Goal: Information Seeking & Learning: Check status

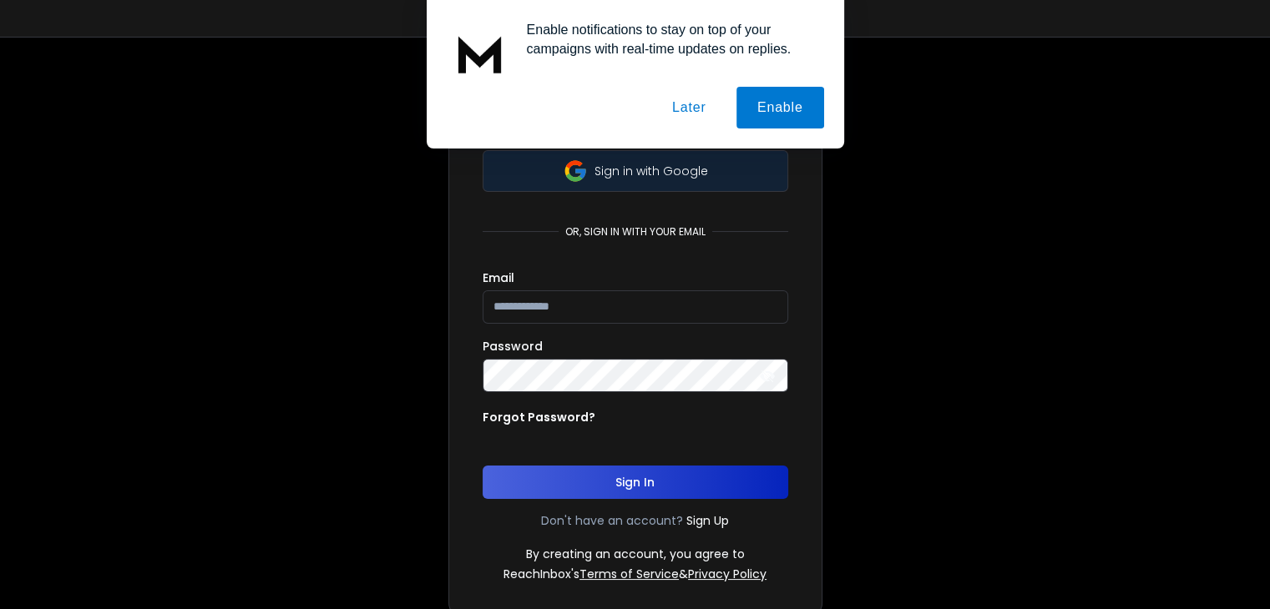
click at [656, 168] on p "Sign in with Google" at bounding box center [651, 171] width 114 height 17
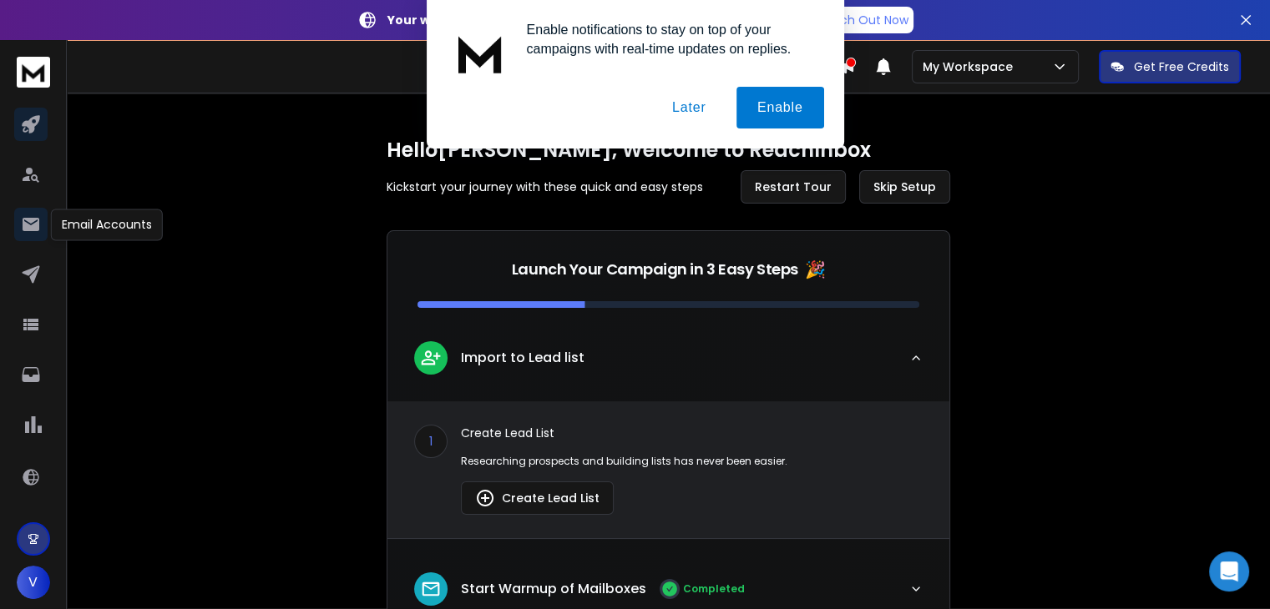
click at [28, 231] on icon at bounding box center [31, 225] width 20 height 20
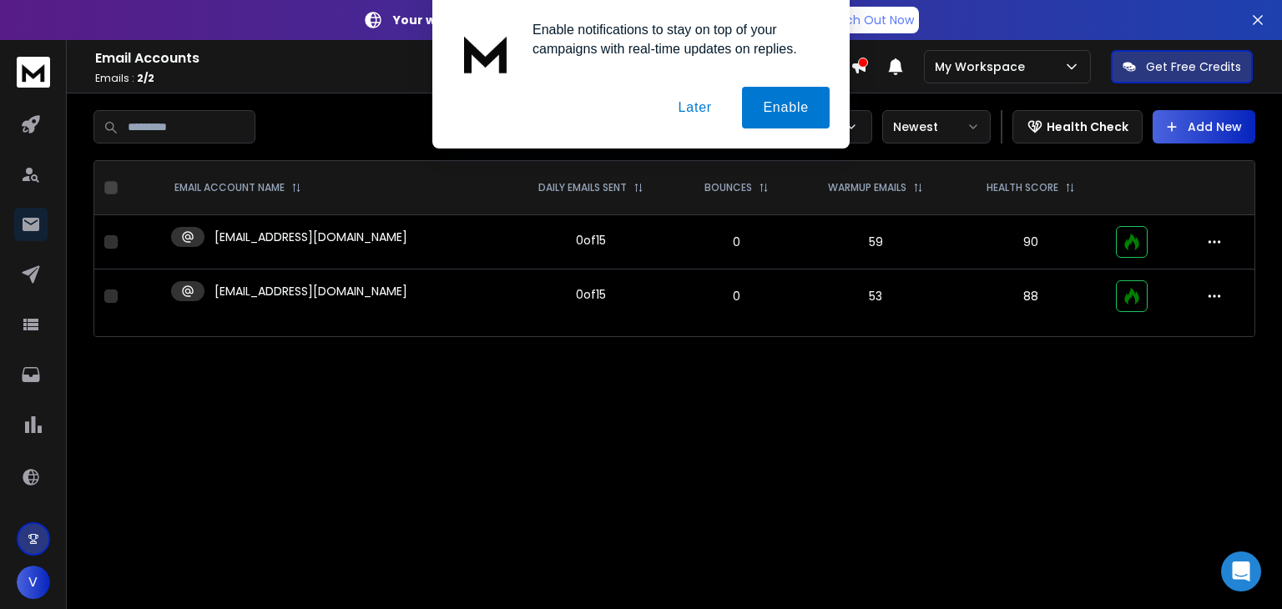
click at [703, 101] on button "Later" at bounding box center [694, 108] width 75 height 42
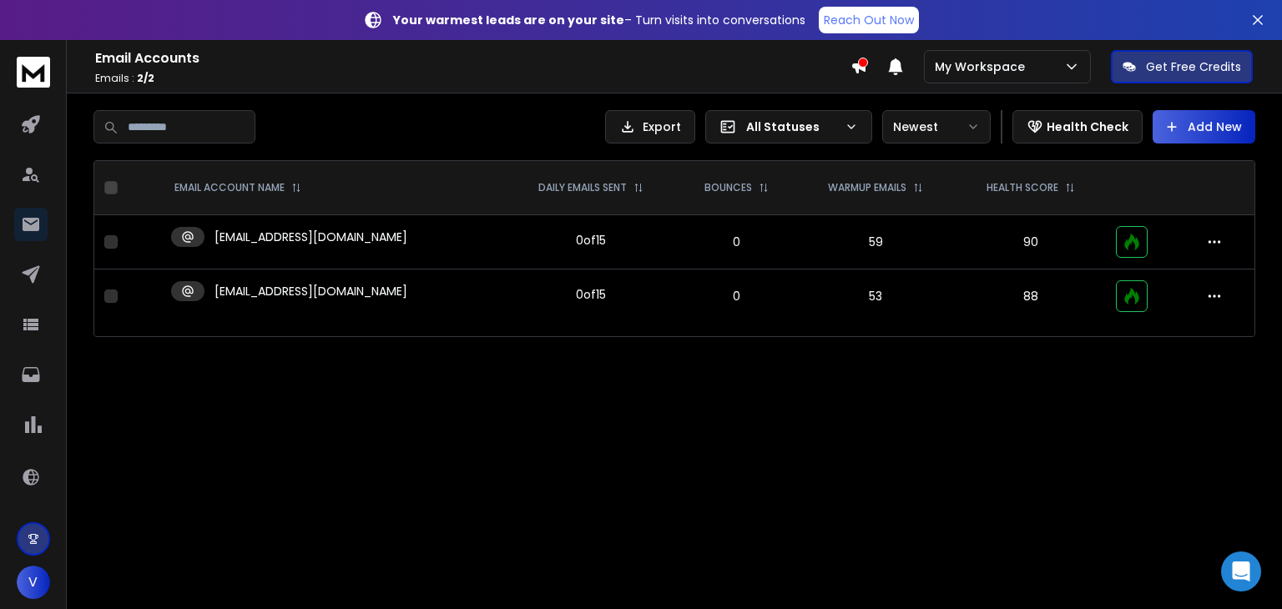
click at [350, 236] on p "[EMAIL_ADDRESS][DOMAIN_NAME]" at bounding box center [311, 237] width 193 height 17
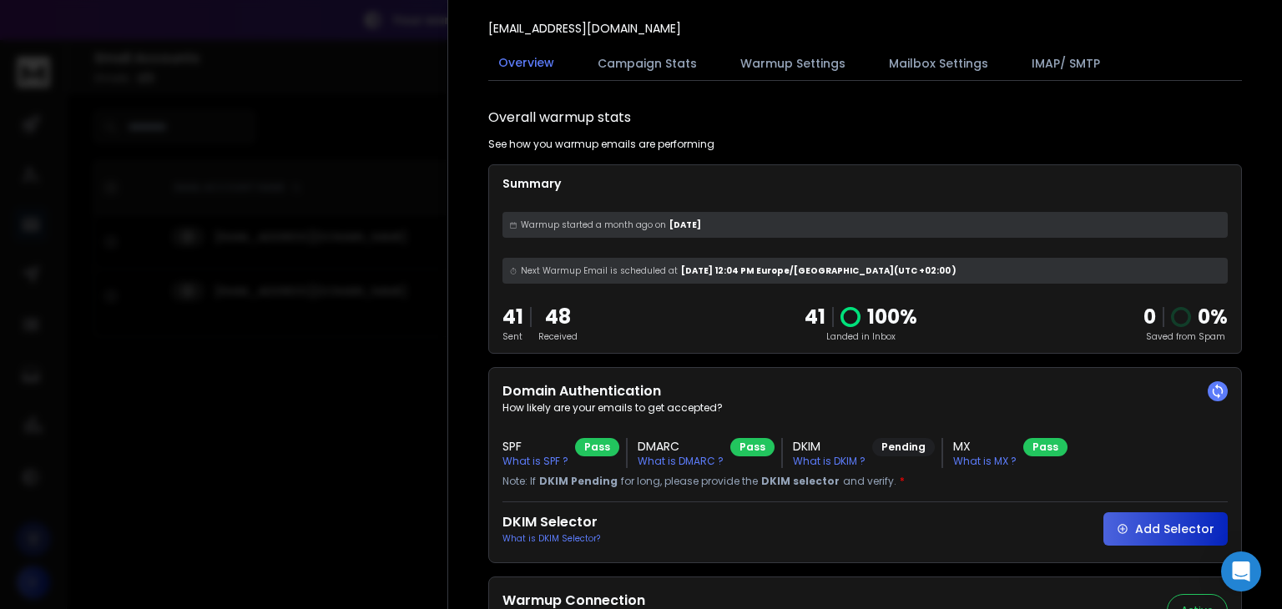
scroll to position [27, 0]
drag, startPoint x: 1213, startPoint y: 330, endPoint x: 1107, endPoint y: 321, distance: 106.4
click at [1107, 321] on div "41 Sent 48 Received 41 100 % Landed in Inbox 0 0 % Saved from Spam" at bounding box center [866, 323] width 726 height 39
click at [930, 348] on div "Summary Warmup started a month ago on [DATE] Next Warmup Email is scheduled at …" at bounding box center [865, 259] width 754 height 190
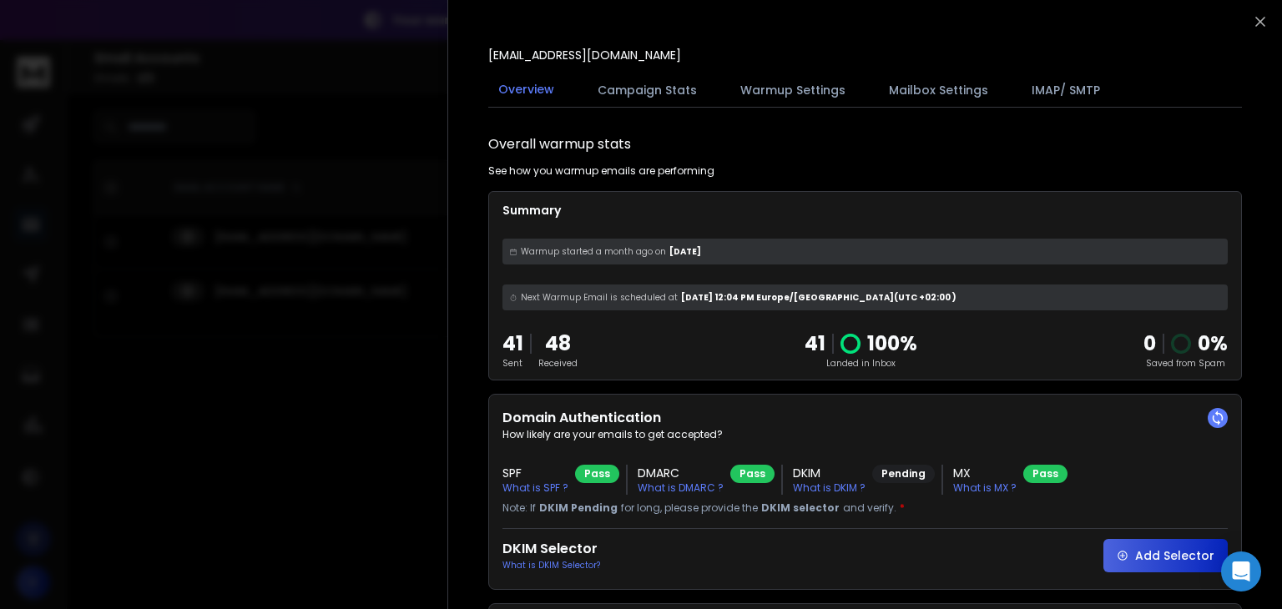
click at [907, 368] on p "Landed in Inbox" at bounding box center [861, 363] width 113 height 13
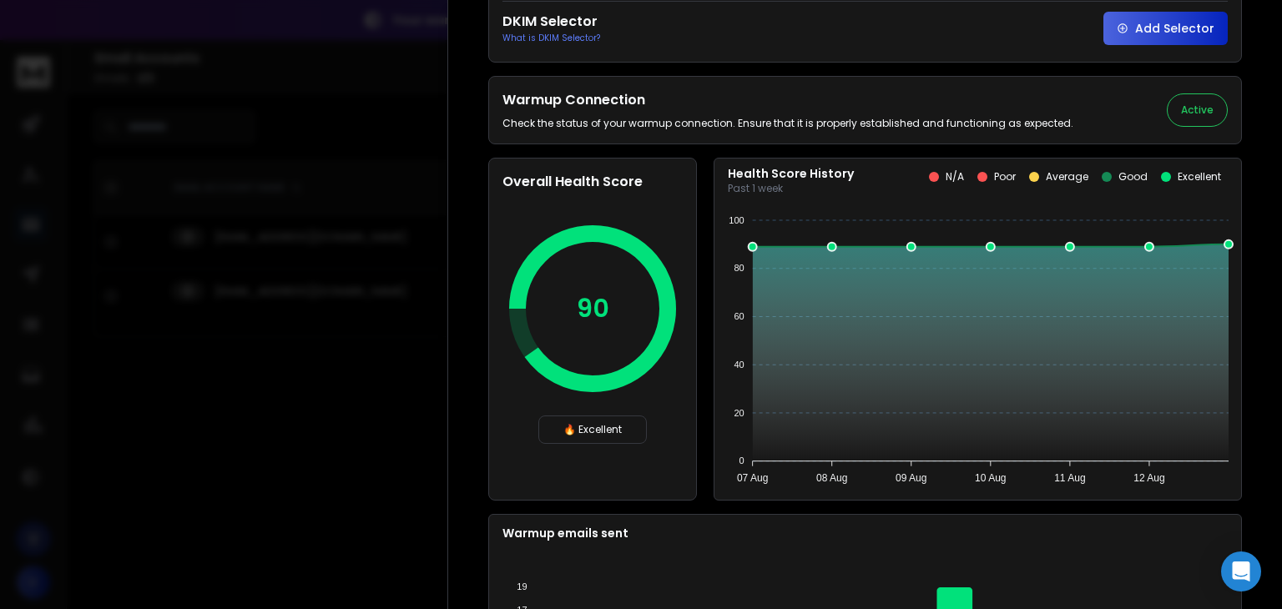
scroll to position [507, 0]
